Goal: Task Accomplishment & Management: Manage account settings

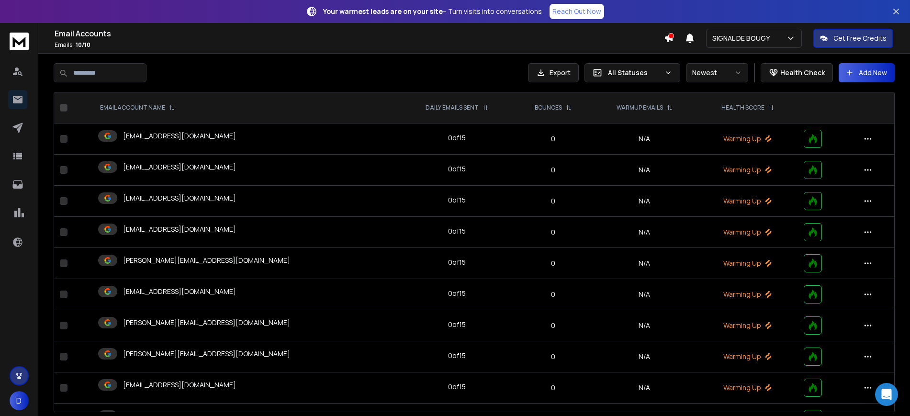
click at [894, 14] on icon at bounding box center [895, 11] width 9 height 9
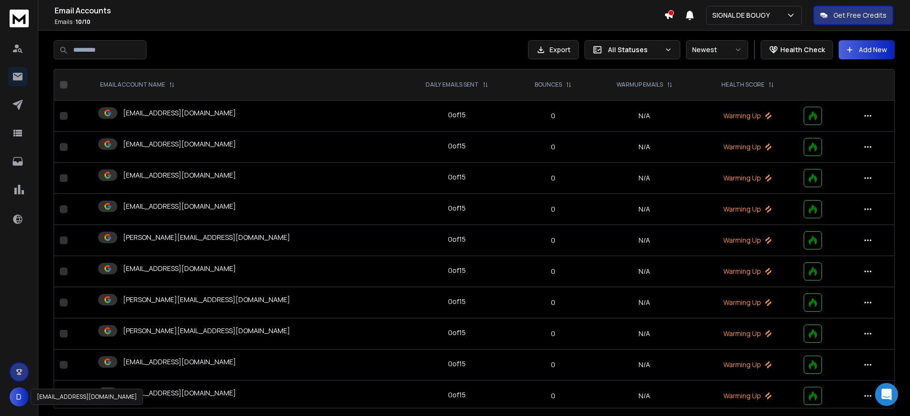
click at [18, 401] on span "D" at bounding box center [19, 396] width 19 height 19
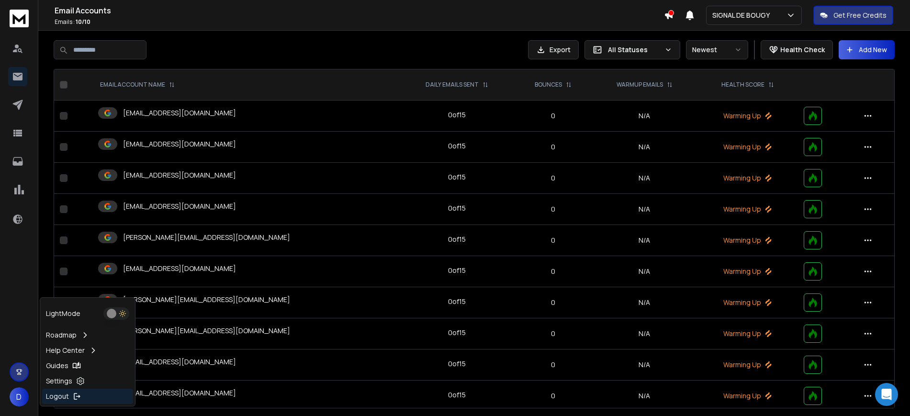
click at [103, 398] on div "Logout" at bounding box center [87, 396] width 91 height 15
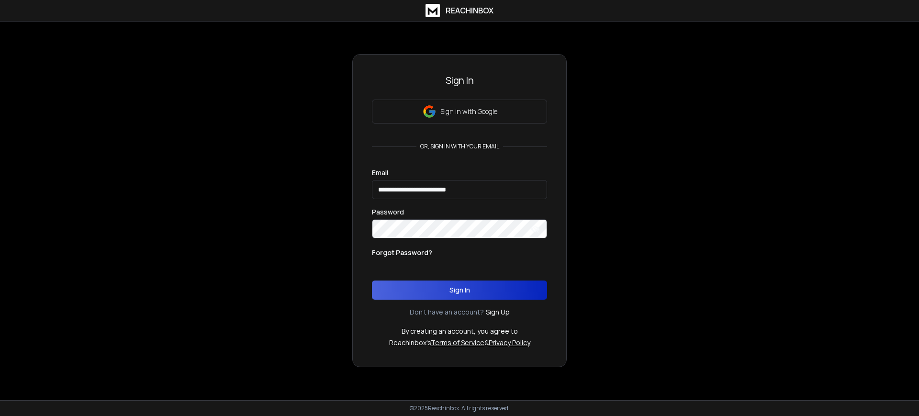
click at [443, 195] on input "**********" at bounding box center [459, 189] width 175 height 19
type input "**********"
click at [458, 284] on button "Sign In" at bounding box center [459, 289] width 175 height 19
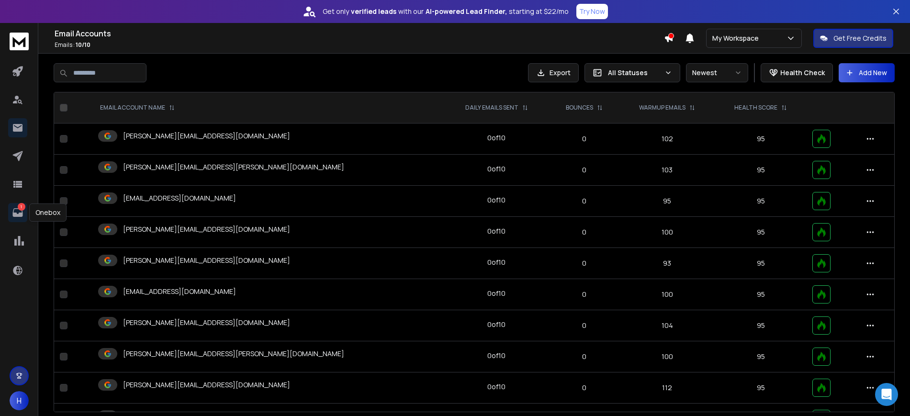
click at [12, 209] on icon at bounding box center [17, 212] width 11 height 11
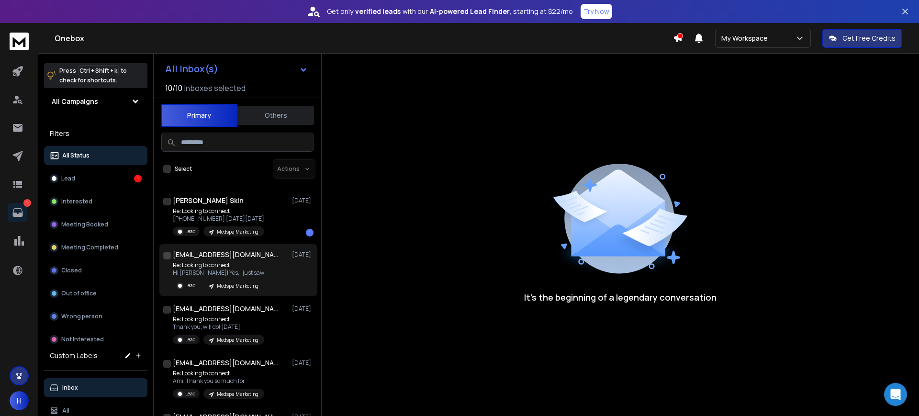
click at [222, 253] on h1 "mail@coastalcollectivechs.com" at bounding box center [225, 255] width 105 height 10
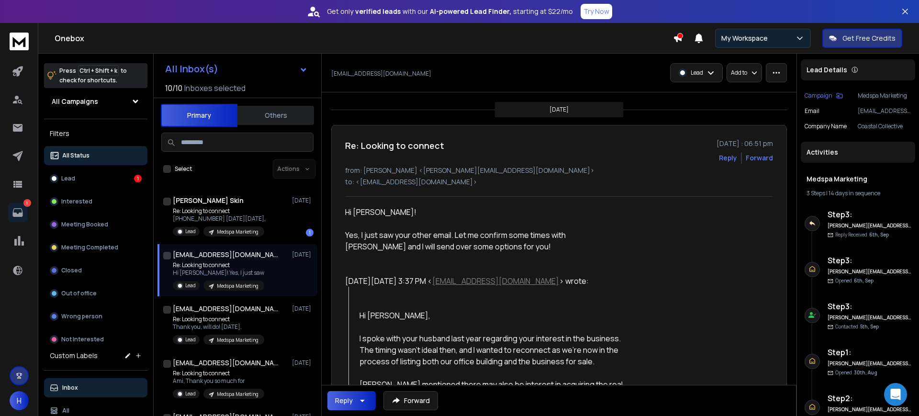
click at [781, 40] on div "My Workspace" at bounding box center [762, 38] width 83 height 10
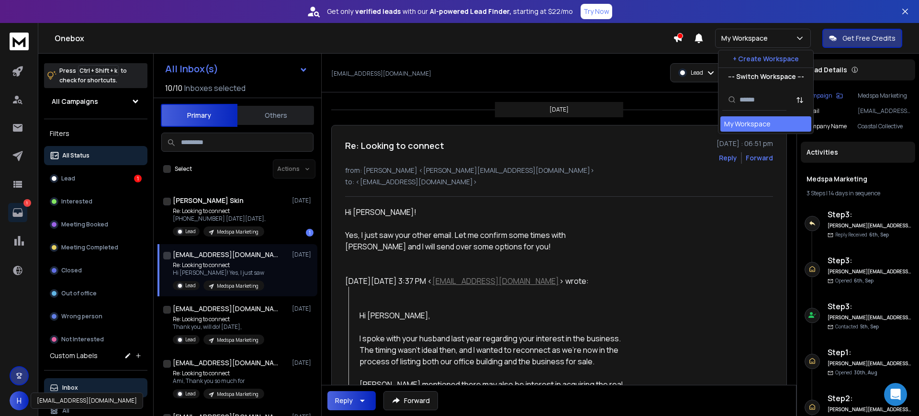
click at [13, 394] on span "H" at bounding box center [19, 400] width 19 height 19
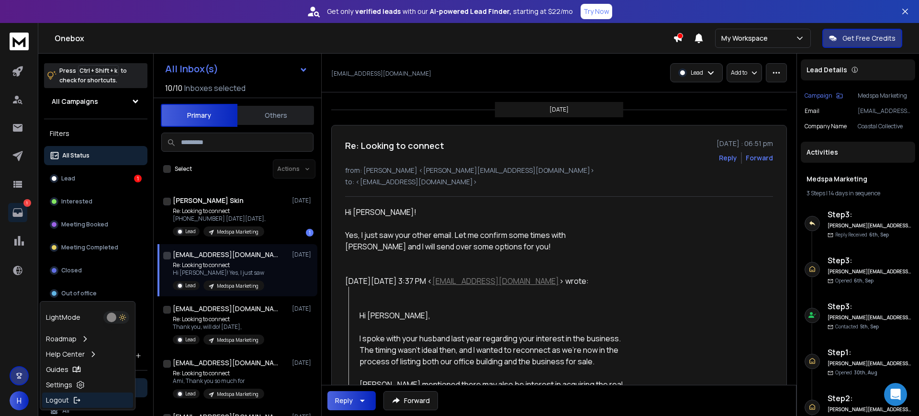
click at [88, 396] on div "Logout" at bounding box center [87, 399] width 91 height 15
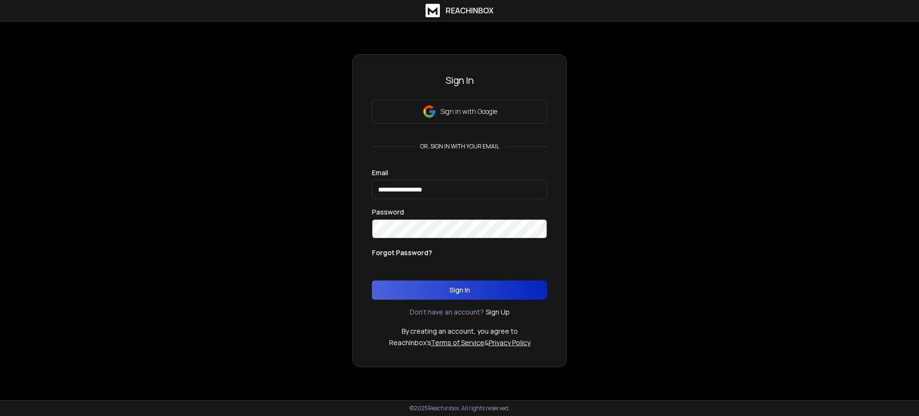
click at [410, 190] on input "**********" at bounding box center [459, 189] width 175 height 19
type input "**********"
click at [401, 291] on button "Sign In" at bounding box center [459, 289] width 175 height 19
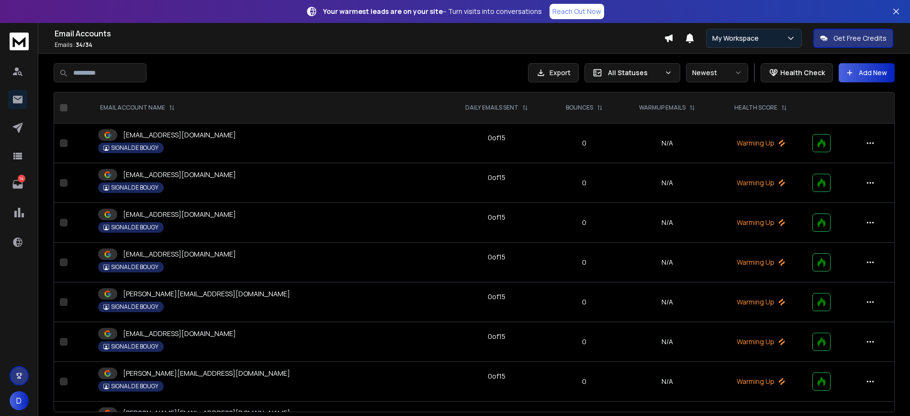
click at [756, 45] on button "My Workspace" at bounding box center [754, 38] width 96 height 19
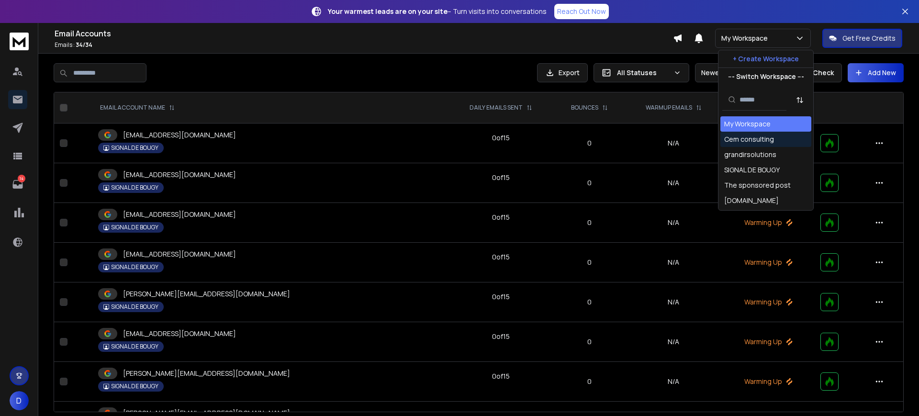
click at [764, 143] on div "Cem consulting" at bounding box center [749, 139] width 50 height 10
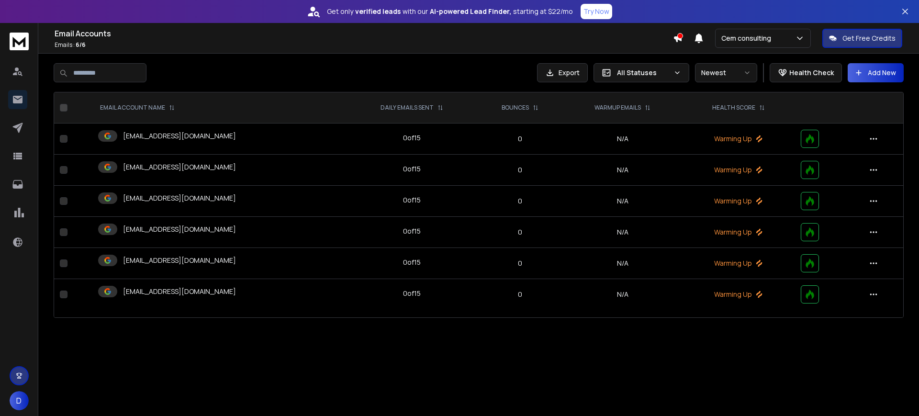
click at [874, 297] on icon at bounding box center [873, 294] width 9 height 9
click at [872, 310] on div "Warmup Settings" at bounding box center [864, 314] width 61 height 15
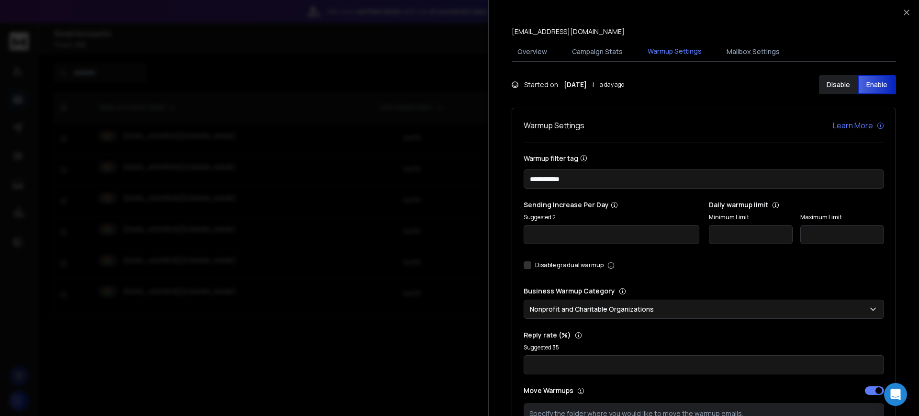
scroll to position [178, 0]
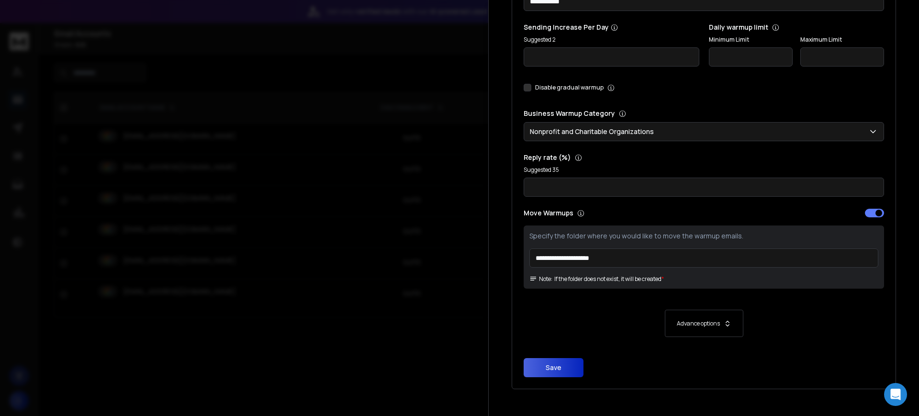
click at [386, 165] on div at bounding box center [459, 208] width 919 height 416
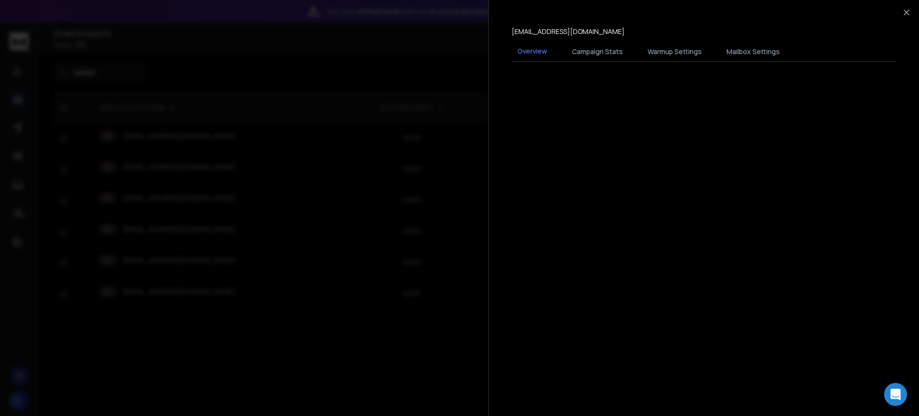
scroll to position [0, 0]
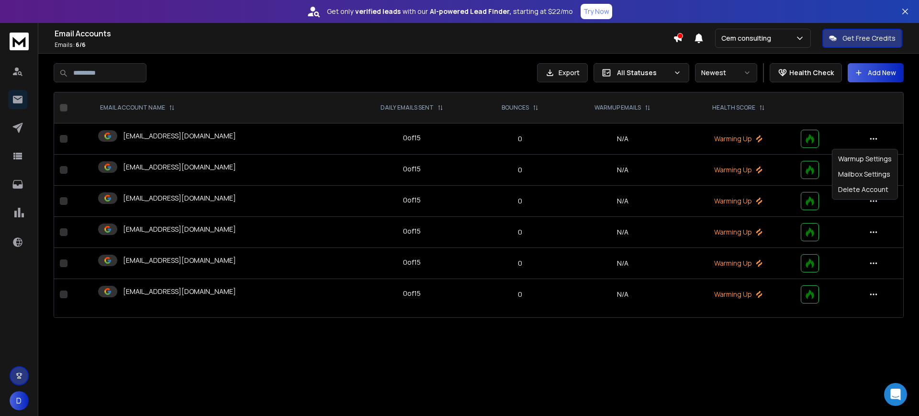
click at [875, 141] on icon at bounding box center [873, 138] width 9 height 9
click at [869, 163] on div "Warmup Settings" at bounding box center [864, 158] width 61 height 15
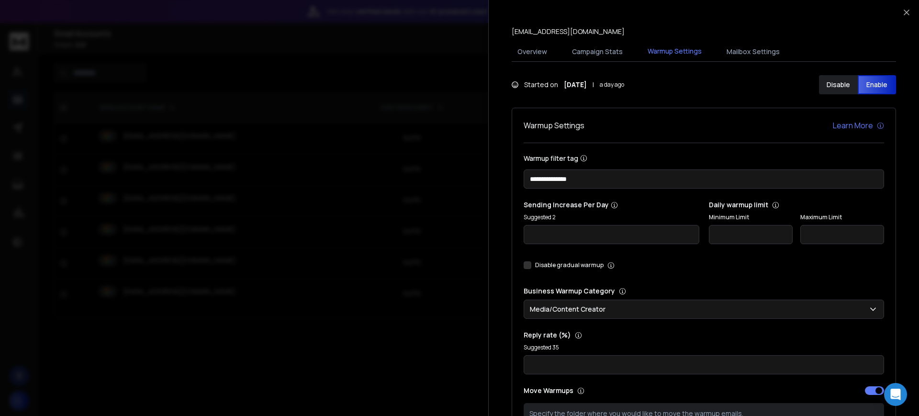
click at [618, 44] on button "Campaign Stats" at bounding box center [597, 51] width 62 height 21
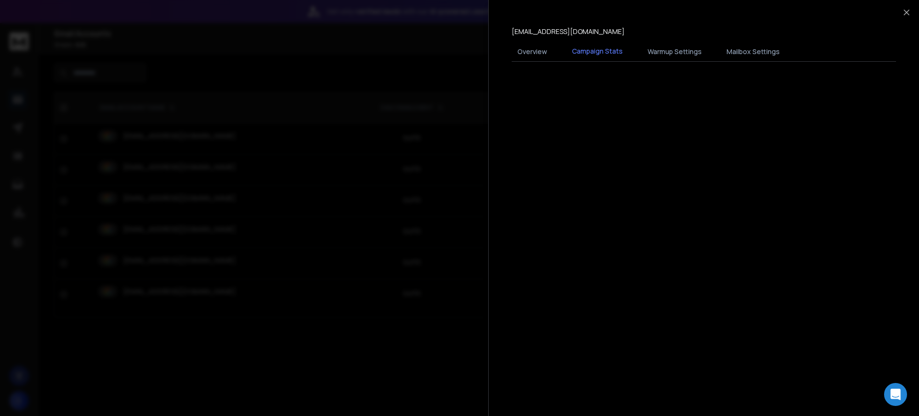
drag, startPoint x: 538, startPoint y: 47, endPoint x: 536, endPoint y: 53, distance: 6.4
click at [537, 47] on button "Overview" at bounding box center [532, 51] width 41 height 21
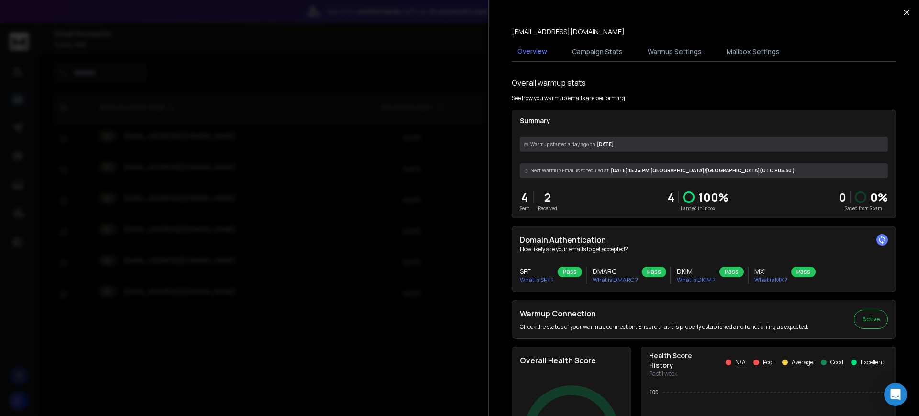
click at [904, 14] on icon "button" at bounding box center [907, 13] width 10 height 10
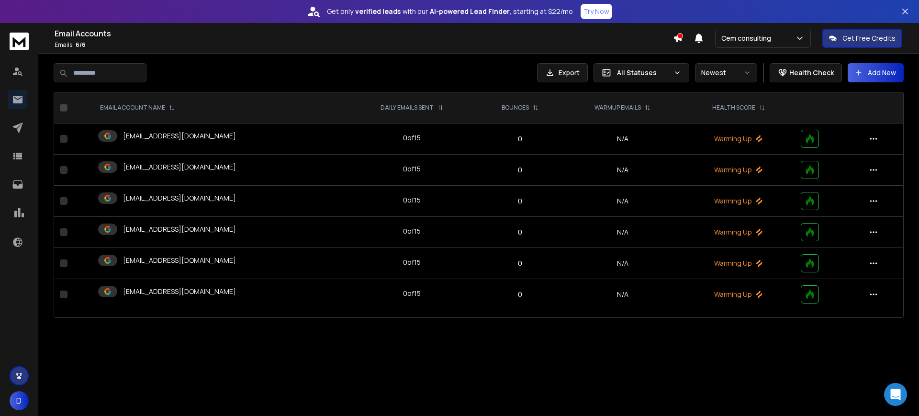
click at [560, 365] on div "Get only verified leads with our AI-powered Lead Finder, starting at $22/mo Try…" at bounding box center [459, 208] width 919 height 416
click at [727, 135] on p "Warming Up" at bounding box center [738, 139] width 101 height 10
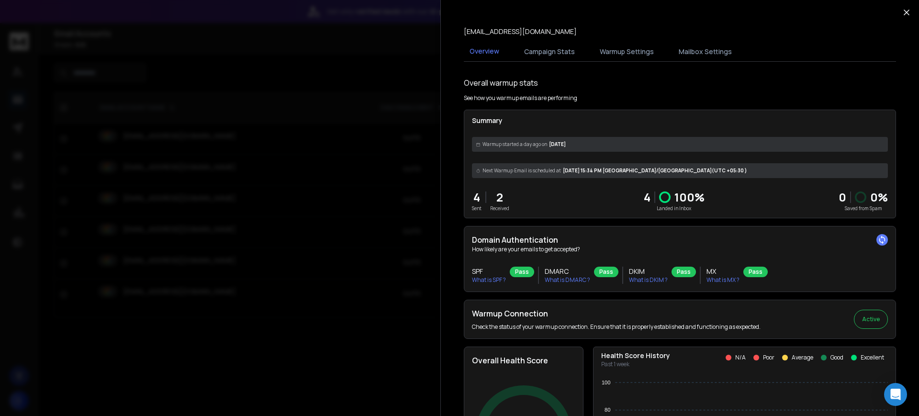
click at [904, 16] on icon "button" at bounding box center [907, 13] width 10 height 10
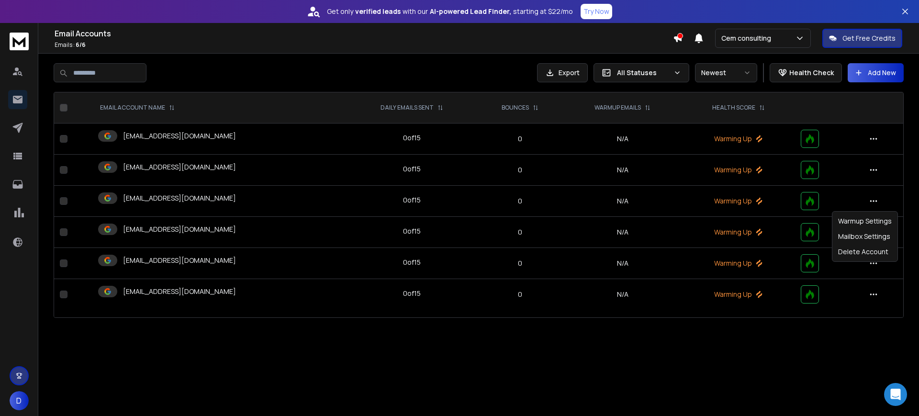
click at [871, 198] on icon at bounding box center [873, 201] width 9 height 9
click at [863, 219] on div "Warmup Settings" at bounding box center [864, 220] width 61 height 15
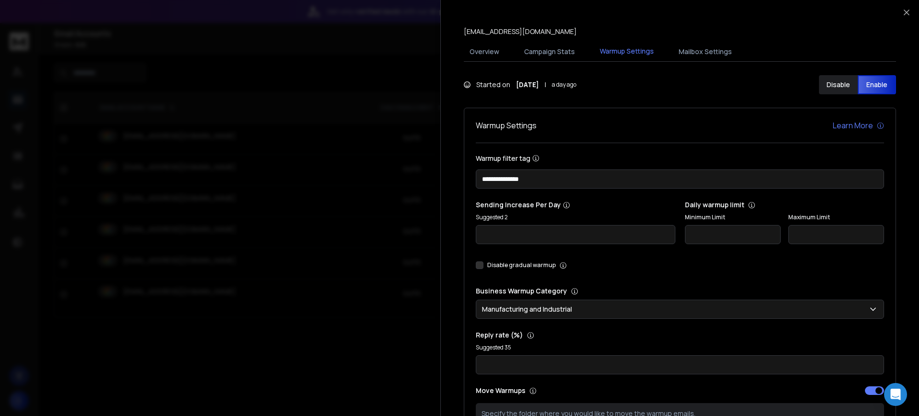
click at [487, 47] on button "Overview" at bounding box center [484, 51] width 41 height 21
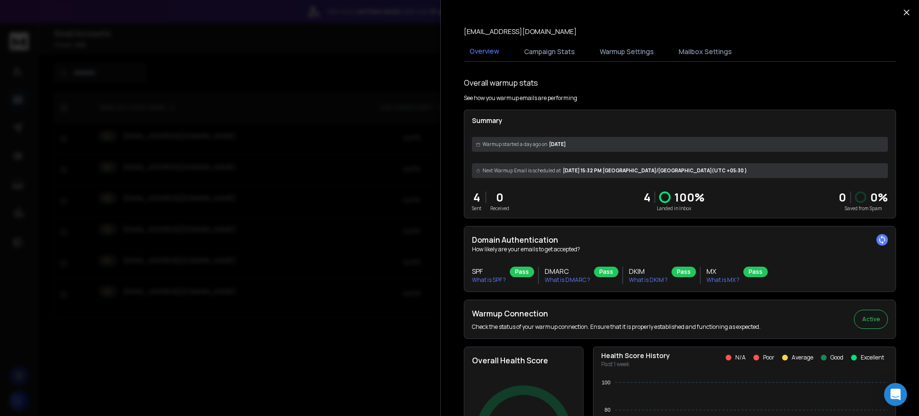
click at [902, 15] on icon "button" at bounding box center [907, 13] width 10 height 10
